Goal: Task Accomplishment & Management: Manage account settings

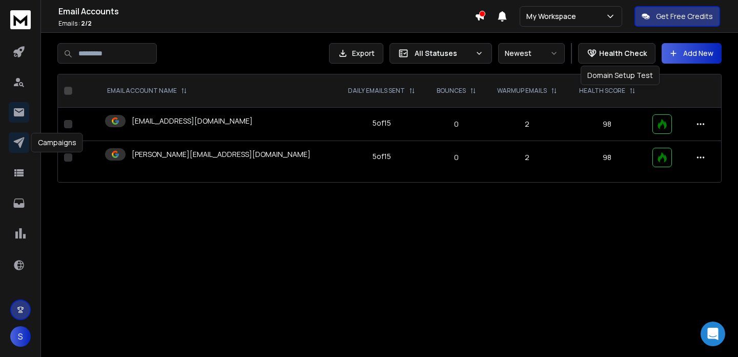
click at [17, 138] on icon at bounding box center [19, 142] width 12 height 12
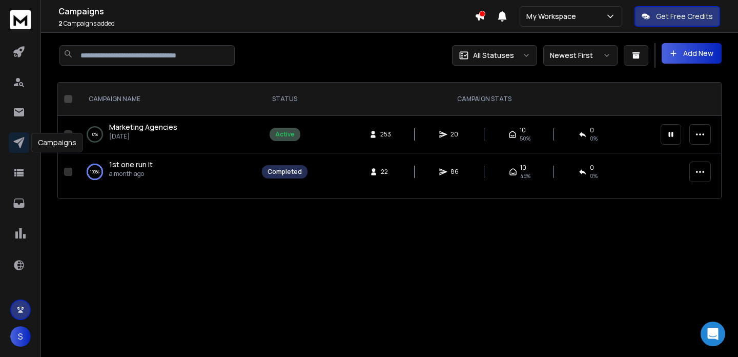
click at [184, 129] on div "0 % Marketing Agencies [DATE]" at bounding box center [166, 134] width 159 height 25
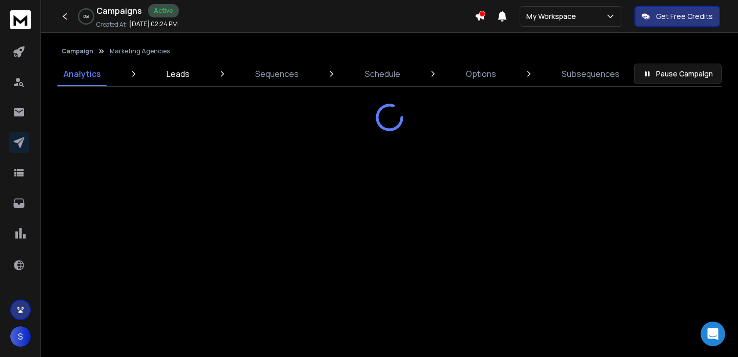
click at [183, 73] on p "Leads" at bounding box center [178, 74] width 23 height 12
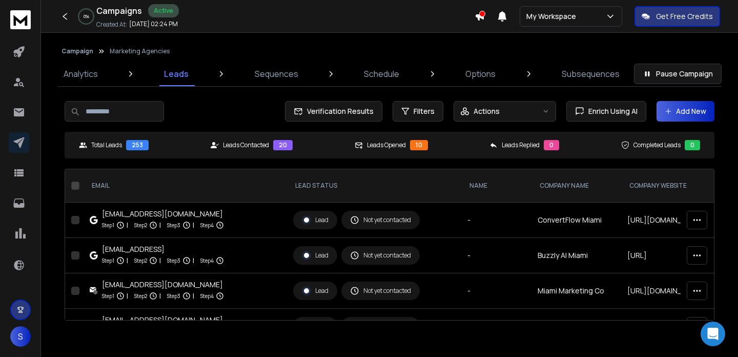
click at [675, 112] on button "Add New" at bounding box center [686, 111] width 58 height 21
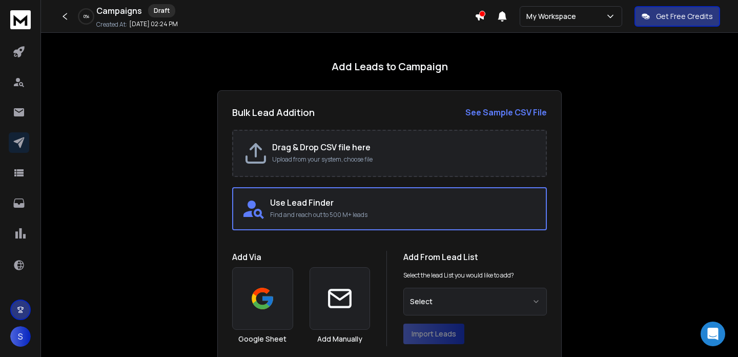
scroll to position [4, 0]
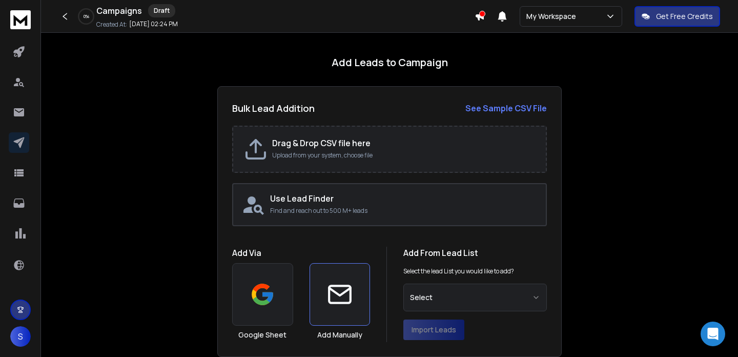
click at [350, 298] on icon at bounding box center [340, 294] width 22 height 17
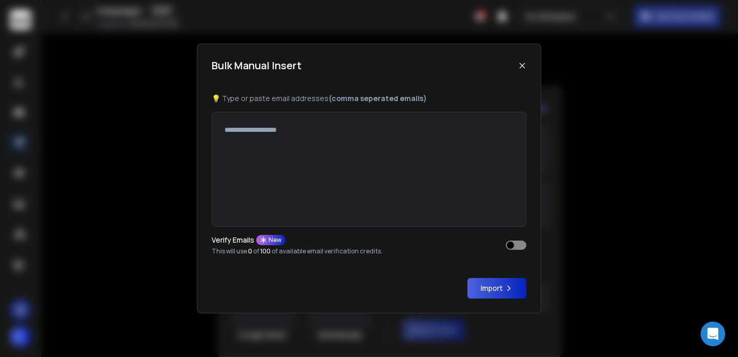
click at [281, 123] on textarea at bounding box center [369, 169] width 315 height 115
type textarea "**********"
click at [494, 286] on button "Import" at bounding box center [497, 288] width 59 height 21
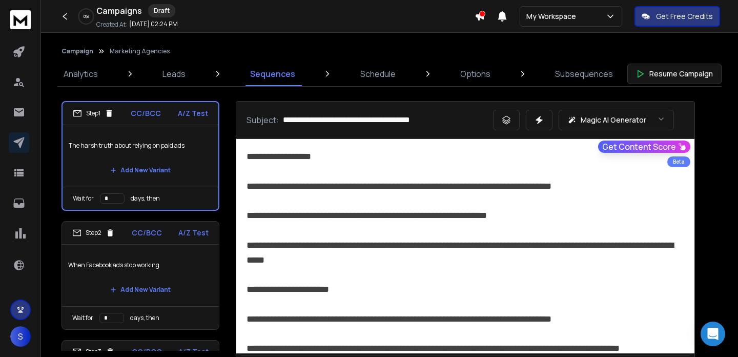
scroll to position [159, 0]
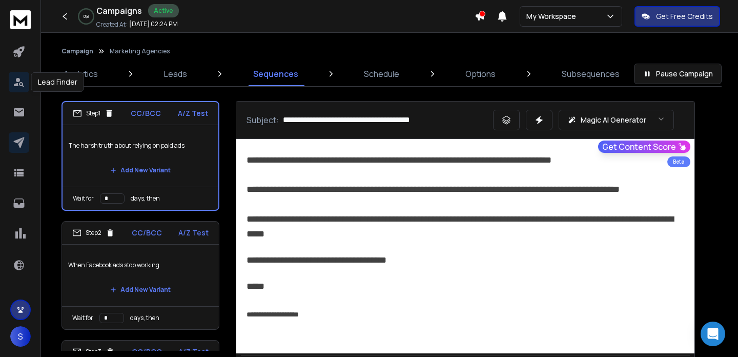
click at [20, 75] on link at bounding box center [19, 82] width 21 height 21
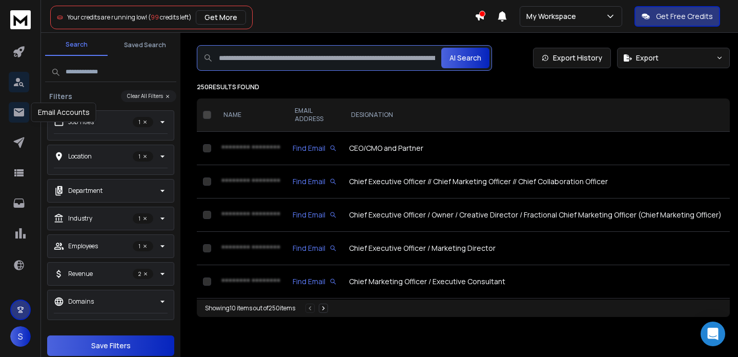
click at [18, 108] on icon at bounding box center [19, 112] width 12 height 12
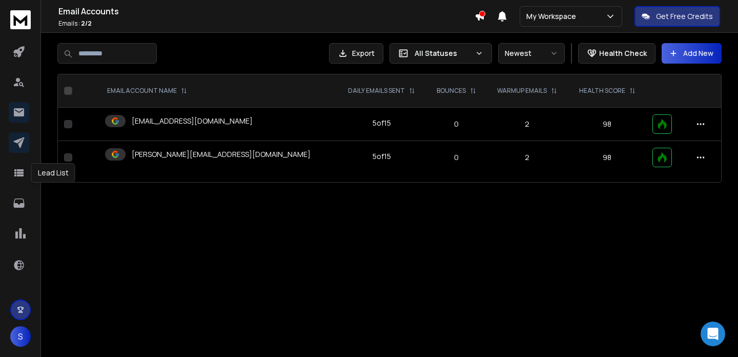
click at [19, 140] on icon at bounding box center [18, 142] width 11 height 11
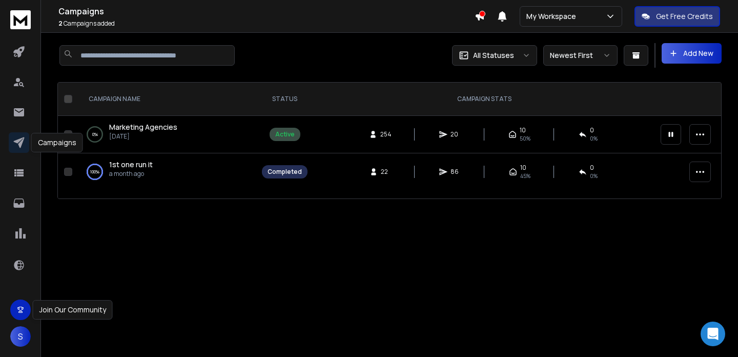
scroll to position [53, 0]
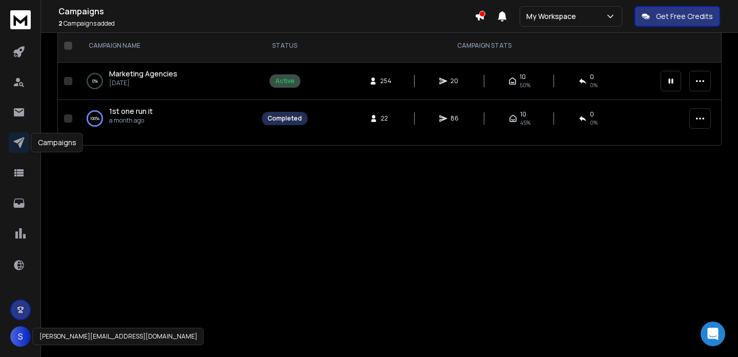
click at [10, 330] on button "S" at bounding box center [20, 336] width 21 height 21
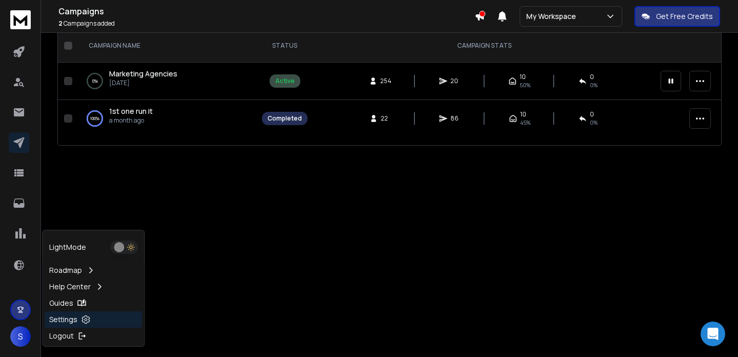
click at [69, 317] on p "Settings" at bounding box center [63, 319] width 28 height 10
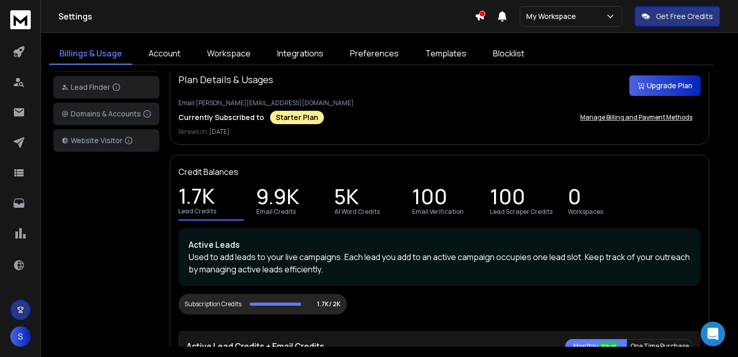
scroll to position [36, 0]
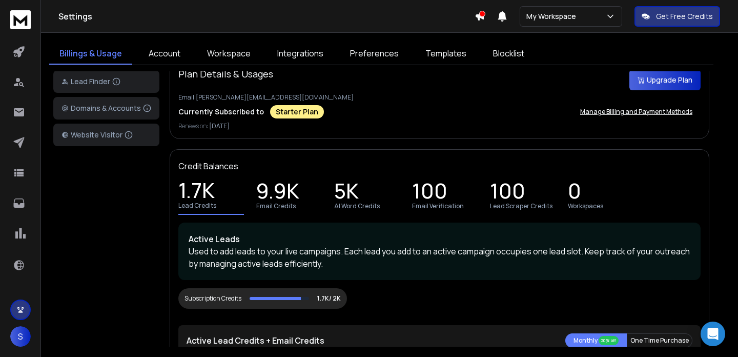
click at [173, 51] on link "Account" at bounding box center [164, 54] width 52 height 22
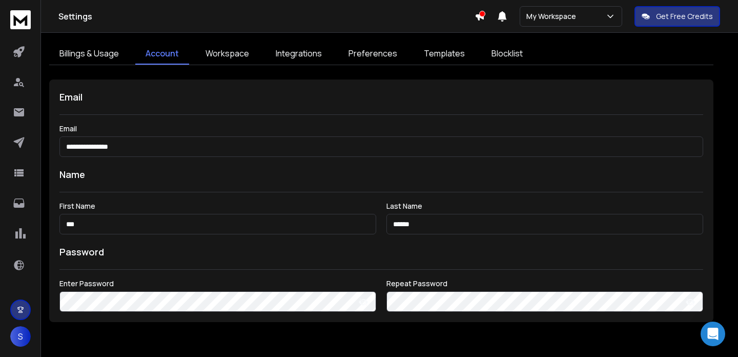
click at [115, 56] on link "Billings & Usage" at bounding box center [89, 54] width 80 height 22
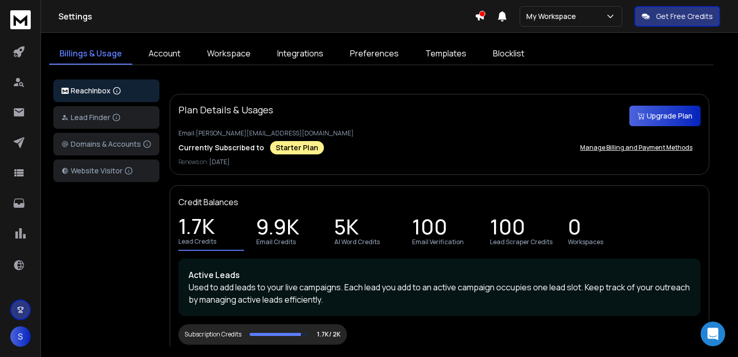
click at [307, 148] on div "Starter Plan" at bounding box center [297, 147] width 54 height 13
click at [243, 149] on p "Currently Subscribed to" at bounding box center [221, 148] width 86 height 10
click at [358, 54] on link "Preferences" at bounding box center [374, 54] width 69 height 22
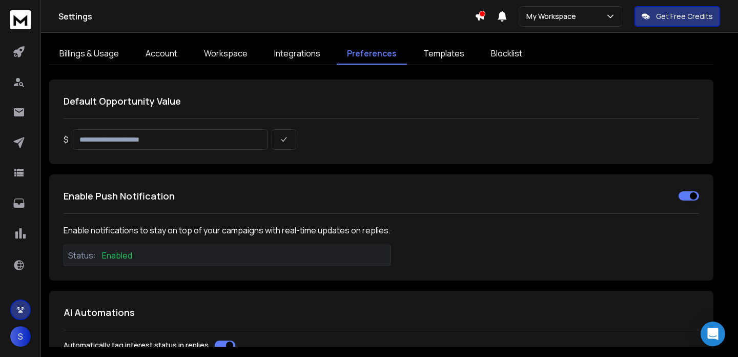
click at [302, 57] on link "Integrations" at bounding box center [297, 54] width 67 height 22
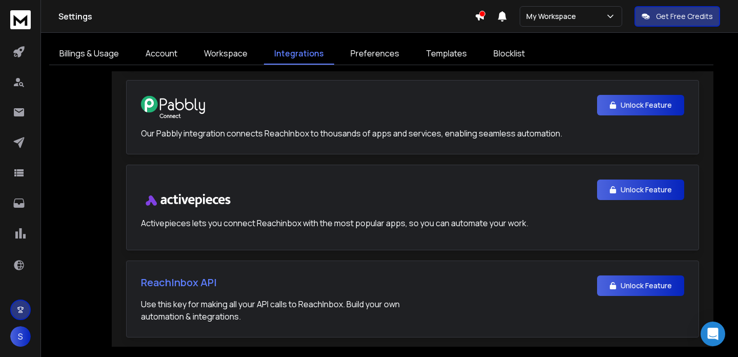
scroll to position [240, 0]
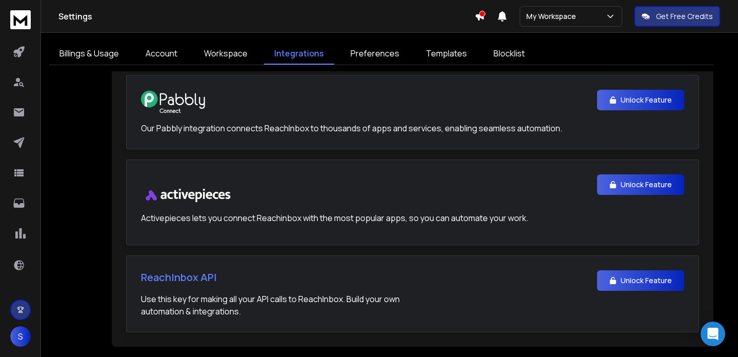
click at [631, 284] on p "Unlock Feature" at bounding box center [646, 280] width 51 height 10
